Goal: Task Accomplishment & Management: Manage account settings

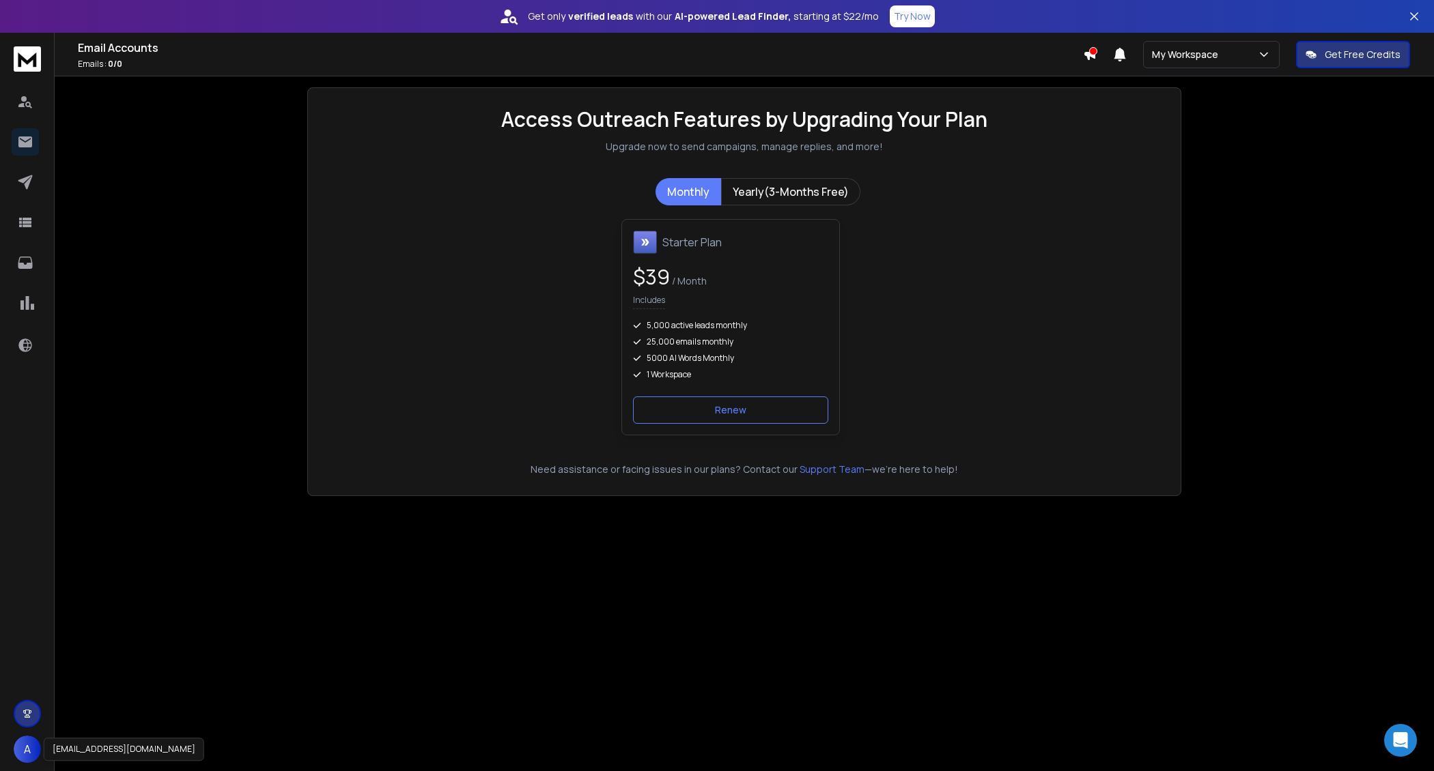
click at [25, 748] on span "A" at bounding box center [27, 749] width 27 height 27
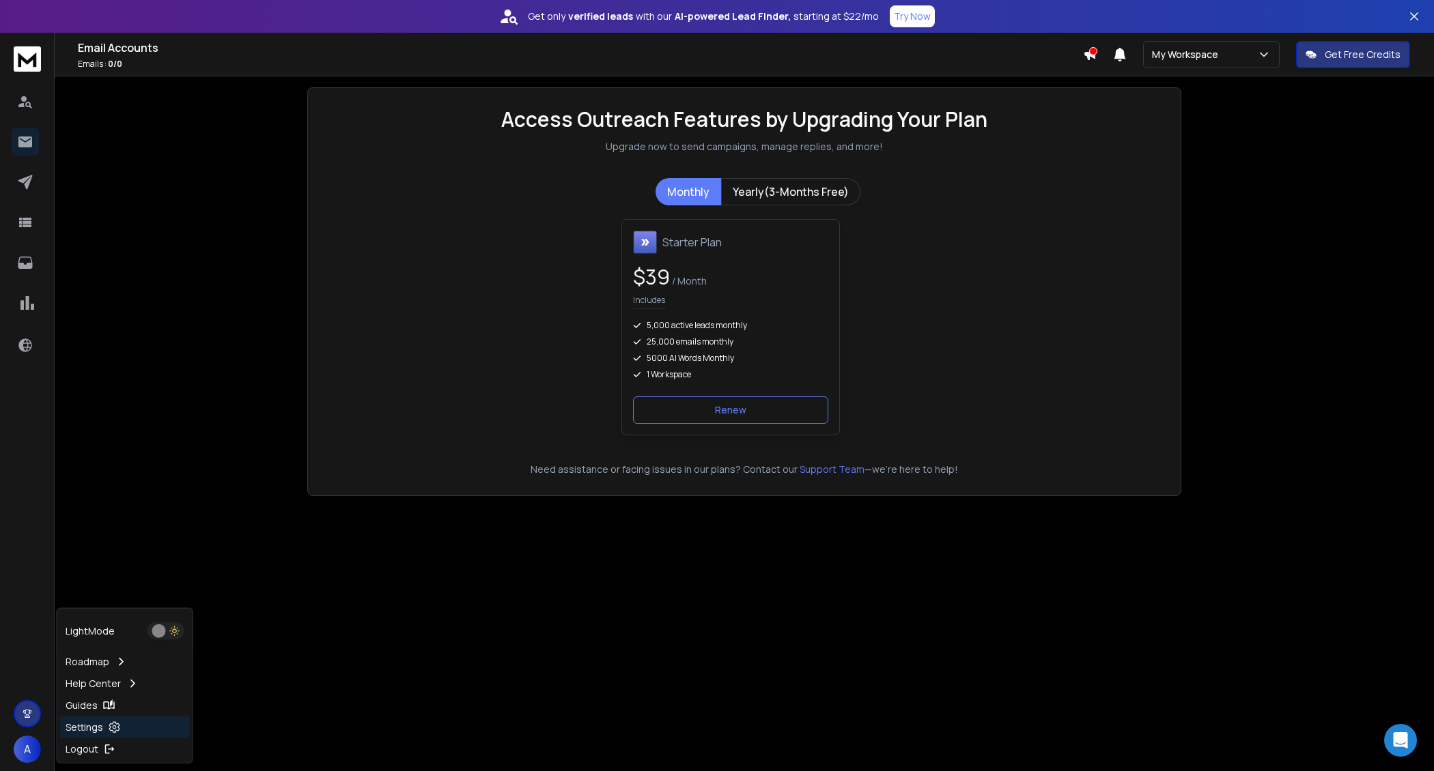
click at [94, 722] on p "Settings" at bounding box center [85, 728] width 38 height 14
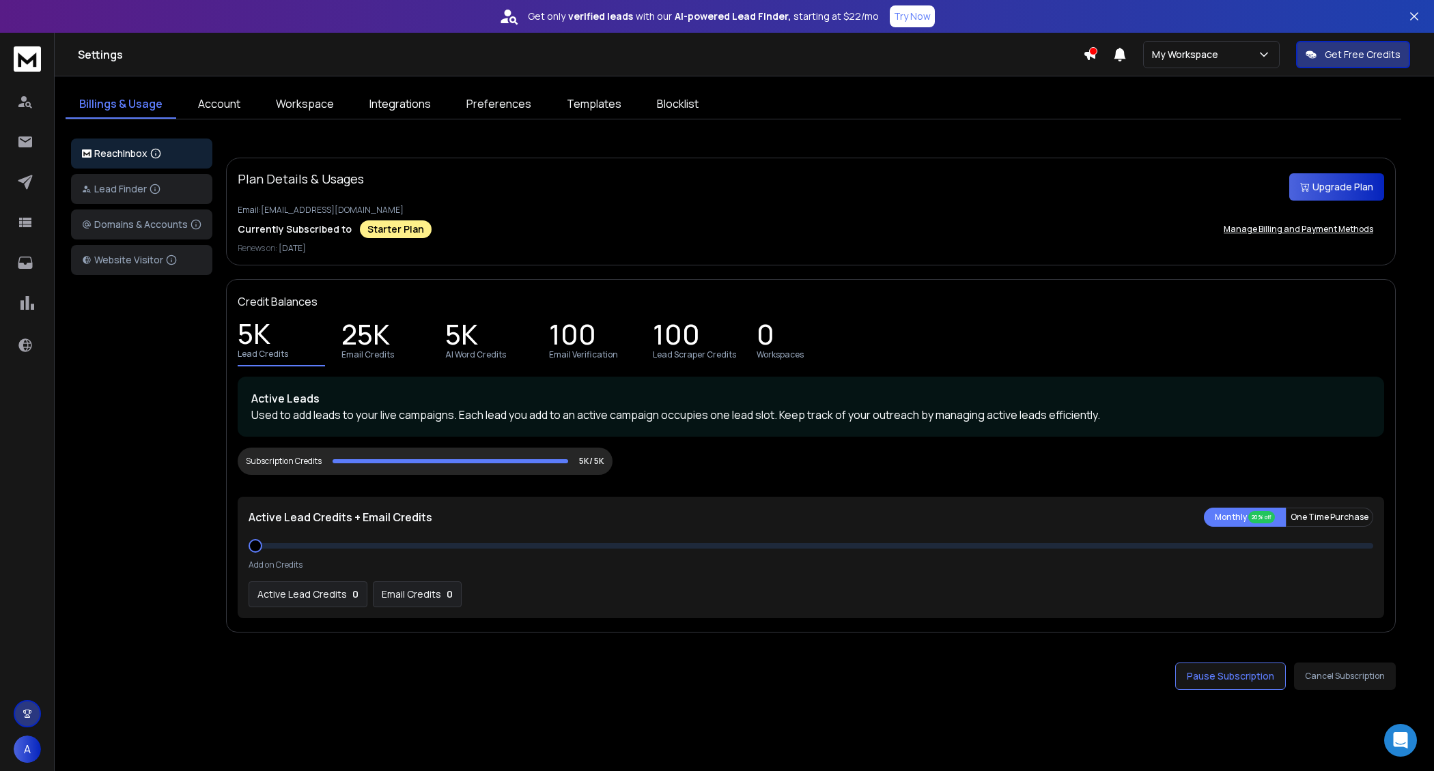
click at [215, 95] on link "Account" at bounding box center [219, 104] width 70 height 29
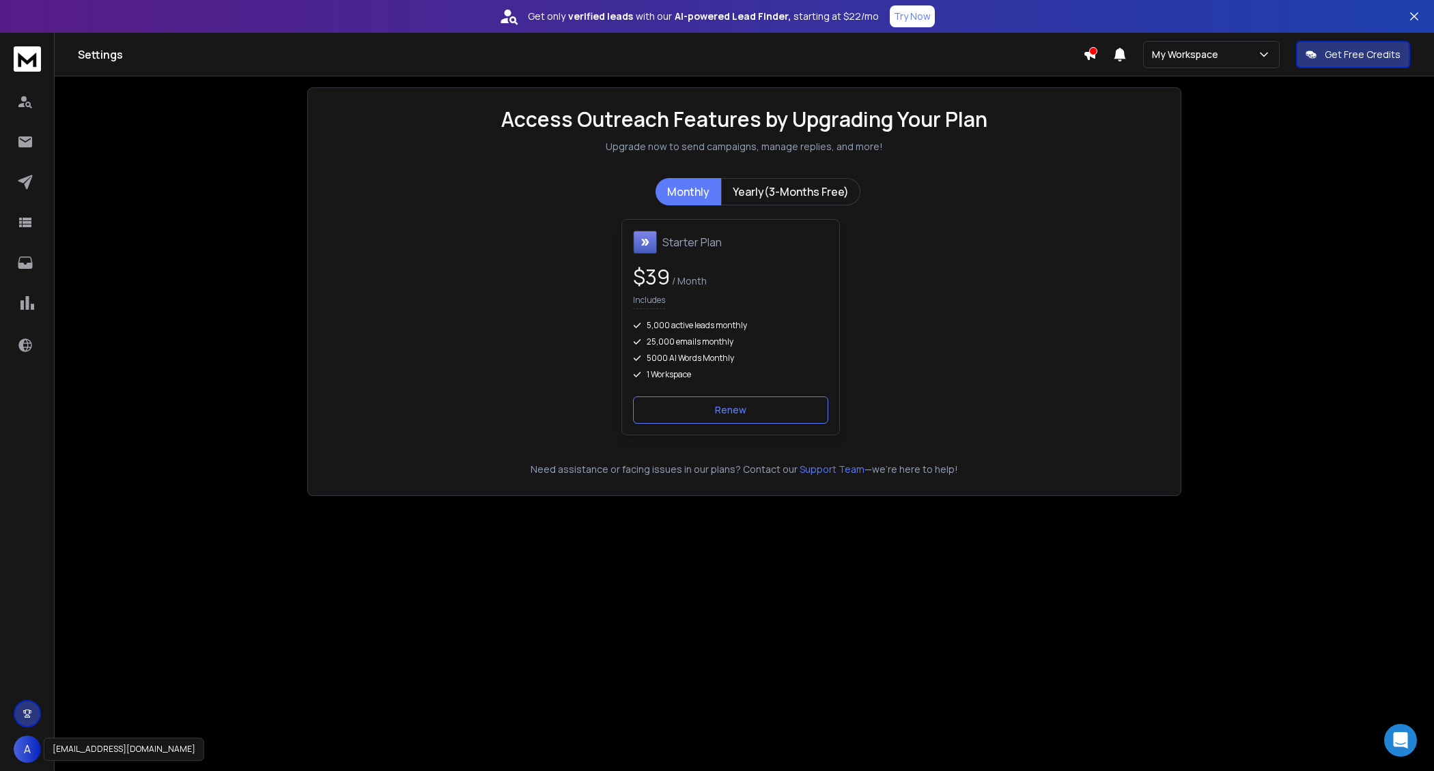
click at [33, 748] on span "A" at bounding box center [27, 749] width 27 height 27
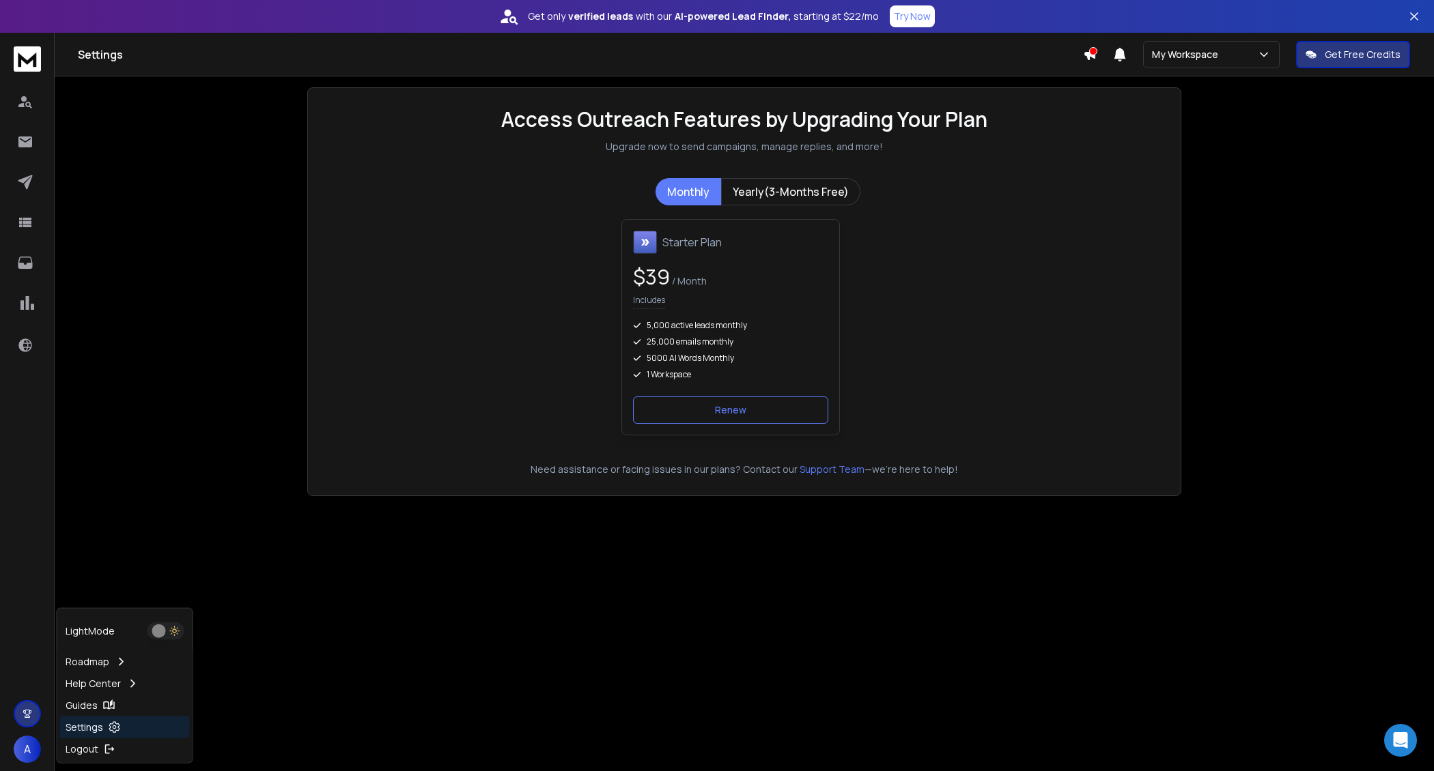
click at [88, 730] on p "Settings" at bounding box center [85, 728] width 38 height 14
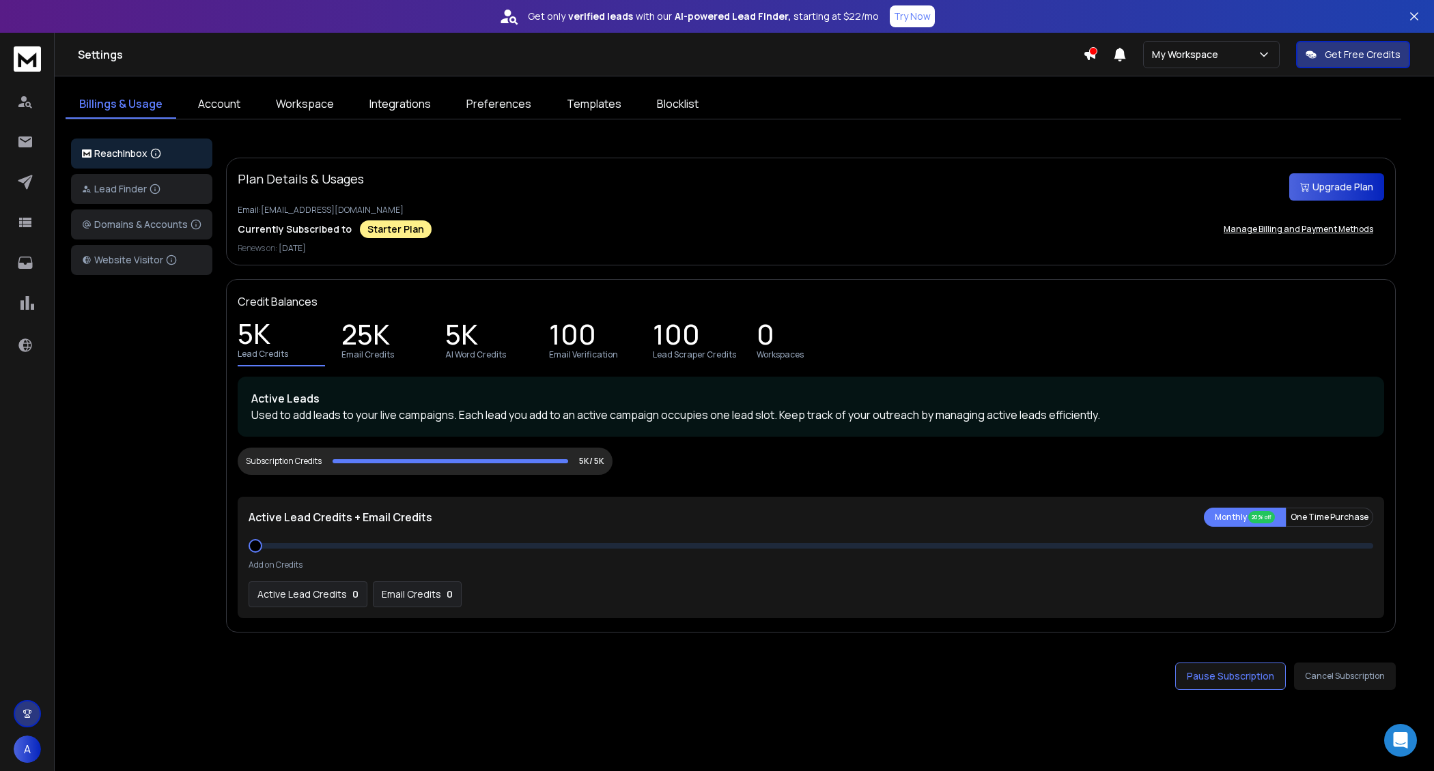
click at [1264, 233] on p "Manage Billing and Payment Methods" at bounding box center [1298, 229] width 150 height 11
